Goal: Navigation & Orientation: Find specific page/section

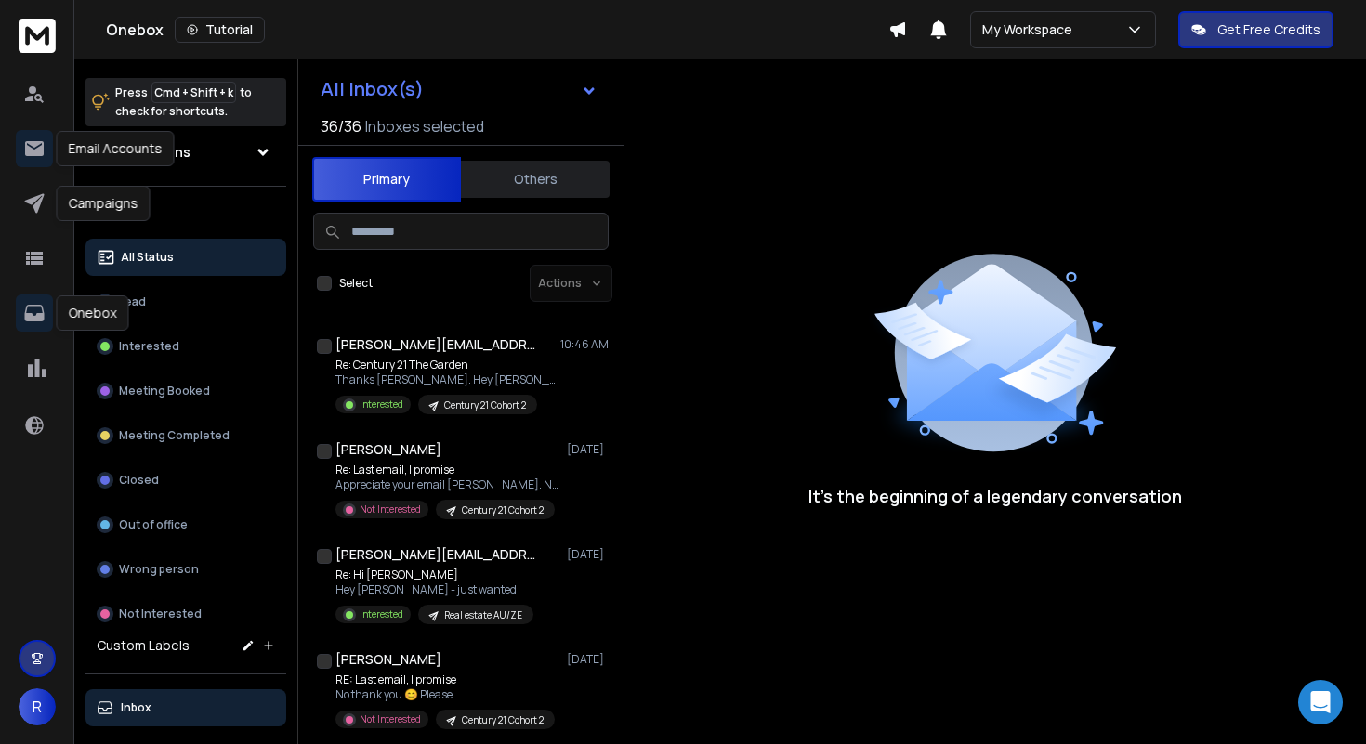
click at [45, 144] on link at bounding box center [34, 148] width 37 height 37
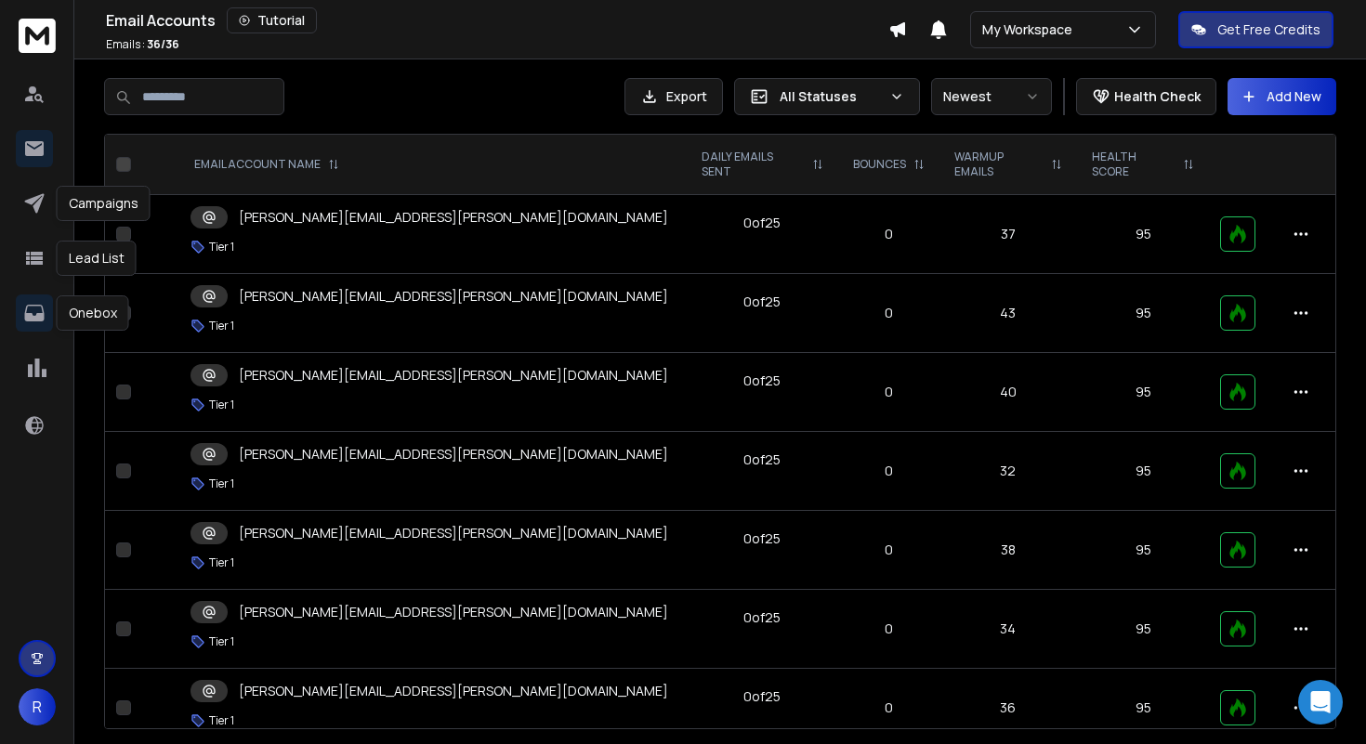
click at [37, 311] on icon at bounding box center [34, 313] width 22 height 22
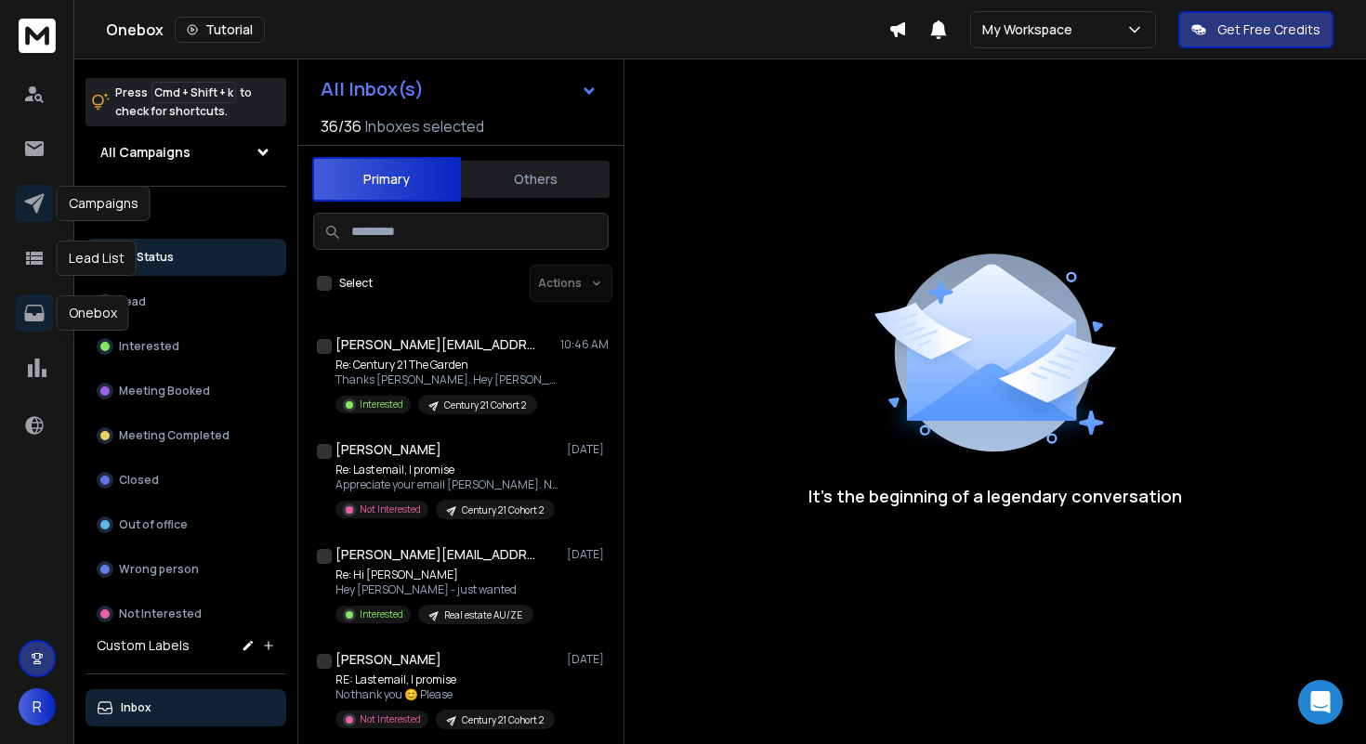
click at [35, 195] on icon at bounding box center [34, 203] width 22 height 22
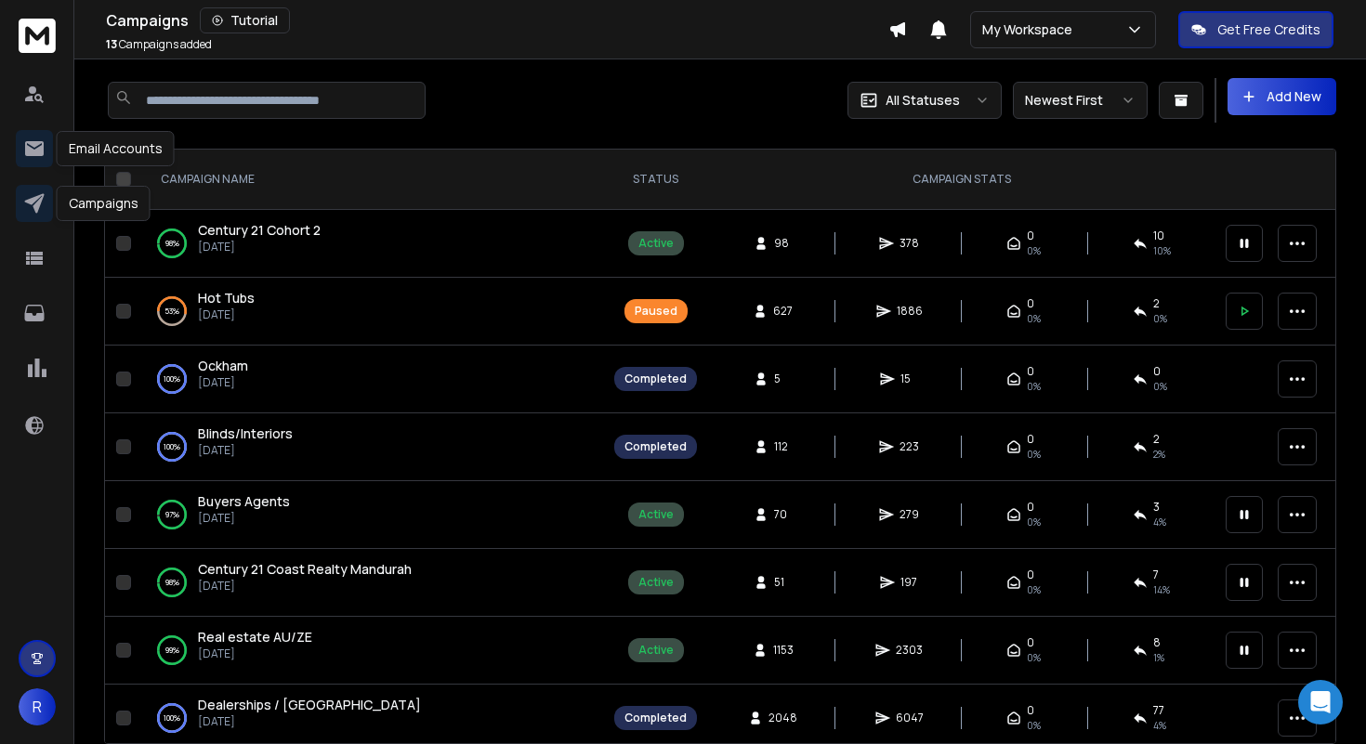
click at [23, 148] on icon at bounding box center [34, 149] width 22 height 22
